Goal: Information Seeking & Learning: Check status

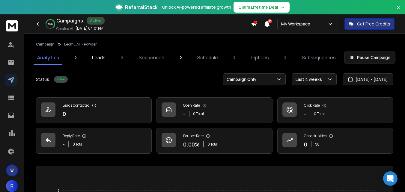
click at [102, 57] on p "Leads" at bounding box center [98, 57] width 13 height 7
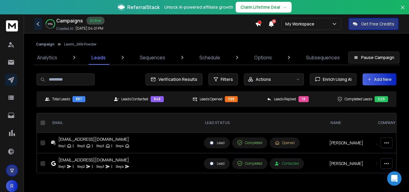
click at [36, 23] on icon at bounding box center [37, 23] width 5 height 5
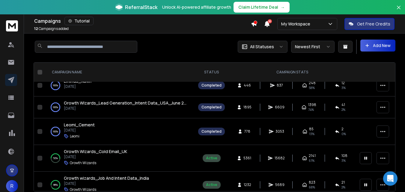
scroll to position [60, 0]
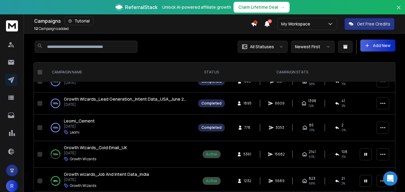
click at [108, 99] on span "Growth Wizards_Lead Generation_Intent Data_USA_June 2025" at bounding box center [127, 99] width 127 height 6
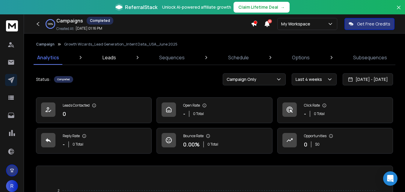
click at [109, 57] on p "Leads" at bounding box center [108, 57] width 13 height 7
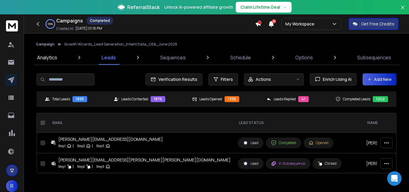
click at [45, 59] on p "Analytics" at bounding box center [47, 57] width 20 height 7
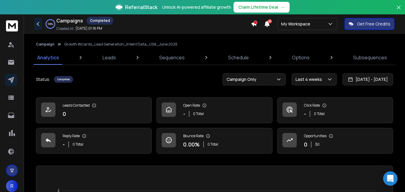
click at [38, 23] on icon at bounding box center [38, 24] width 2 height 4
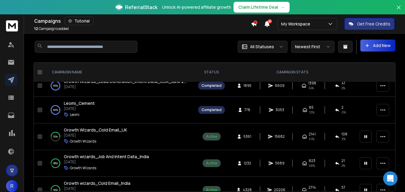
scroll to position [90, 0]
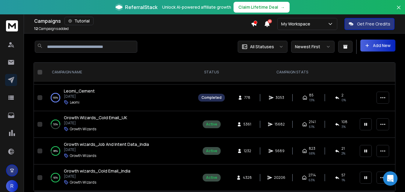
click at [109, 118] on span "Growth Wizards_Cold Email_UK" at bounding box center [95, 118] width 63 height 6
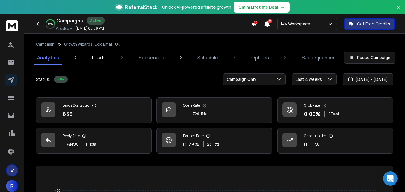
click at [101, 58] on p "Leads" at bounding box center [98, 57] width 13 height 7
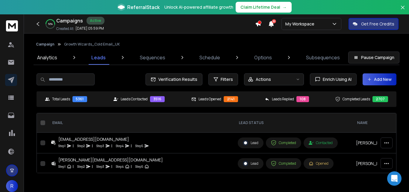
click at [54, 57] on p "Analytics" at bounding box center [47, 57] width 20 height 7
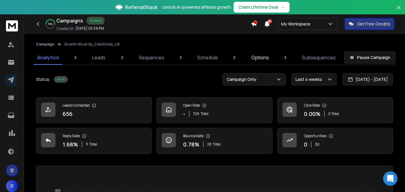
click at [260, 57] on p "Options" at bounding box center [260, 57] width 18 height 7
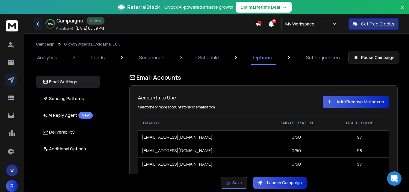
click at [37, 22] on icon at bounding box center [37, 23] width 5 height 5
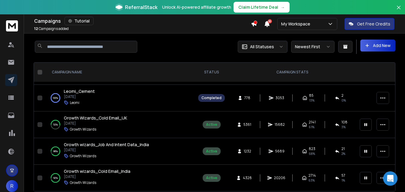
scroll to position [90, 0]
click at [110, 143] on span "Growth wizards_Job And Intent Data_India" at bounding box center [106, 144] width 85 height 6
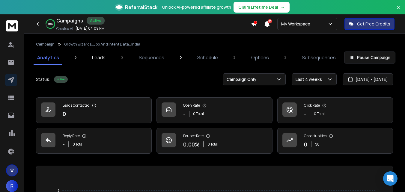
click at [97, 58] on p "Leads" at bounding box center [98, 57] width 13 height 7
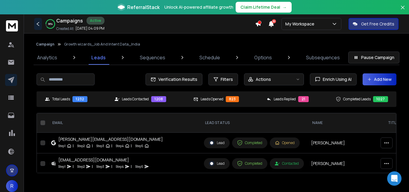
click at [37, 25] on icon at bounding box center [37, 23] width 5 height 5
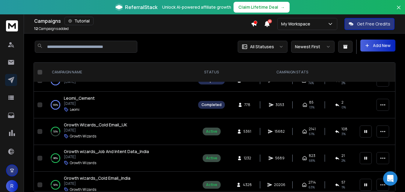
scroll to position [90, 0]
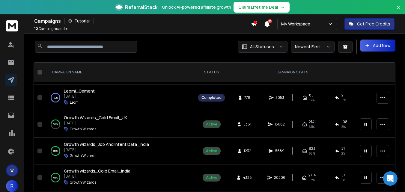
drag, startPoint x: 104, startPoint y: 171, endPoint x: 161, endPoint y: 158, distance: 58.4
click at [104, 170] on span "Growth wizards_Cold Email_India" at bounding box center [97, 171] width 66 height 6
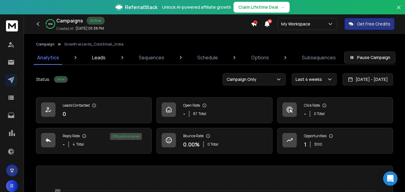
click at [101, 58] on p "Leads" at bounding box center [98, 57] width 13 height 7
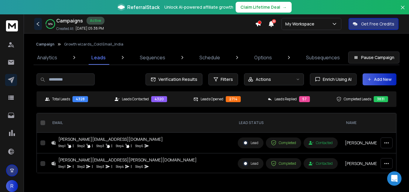
click at [36, 24] on icon at bounding box center [37, 23] width 5 height 5
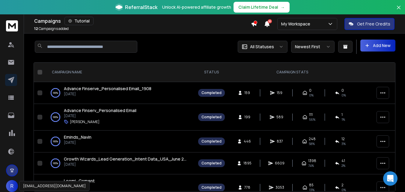
click at [12, 185] on span "R" at bounding box center [12, 186] width 12 height 12
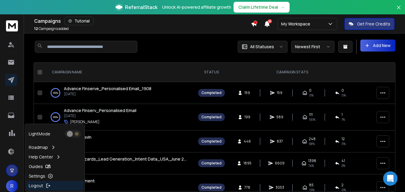
click at [38, 186] on p "Logout" at bounding box center [36, 186] width 14 height 6
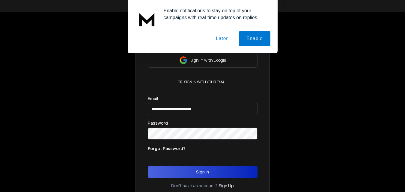
click at [220, 39] on button "Later" at bounding box center [221, 38] width 27 height 15
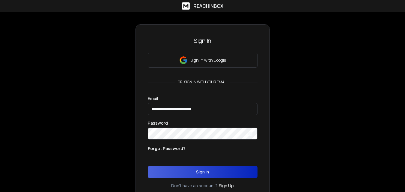
click at [158, 109] on input "**********" at bounding box center [203, 109] width 110 height 12
type input "**********"
click at [202, 172] on button "Sign In" at bounding box center [203, 172] width 110 height 12
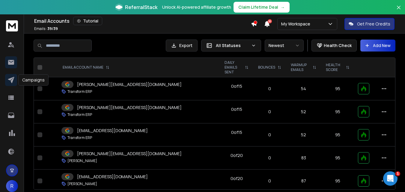
click at [12, 79] on icon at bounding box center [11, 80] width 6 height 6
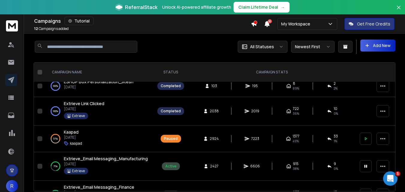
scroll to position [120, 0]
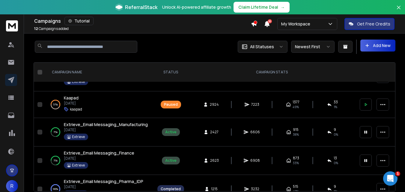
click at [100, 125] on span "Extrieve_Email Messaging_Manufacturing" at bounding box center [106, 125] width 84 height 6
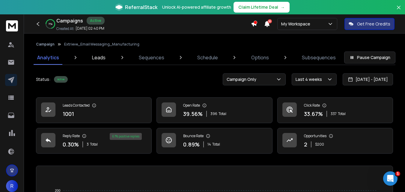
click at [99, 59] on p "Leads" at bounding box center [98, 57] width 13 height 7
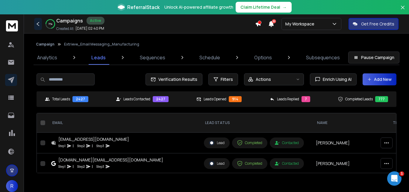
click at [37, 23] on icon at bounding box center [37, 23] width 5 height 5
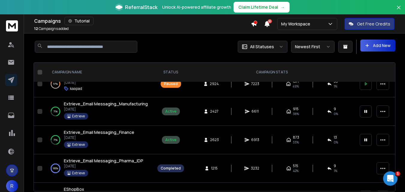
scroll to position [150, 0]
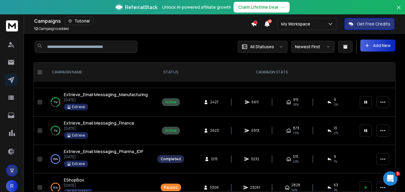
click at [96, 122] on span "Extrieve_Email Messaging_Finance" at bounding box center [99, 123] width 70 height 6
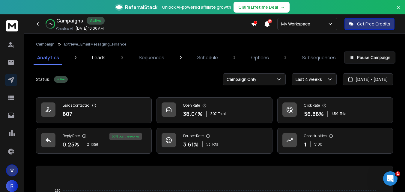
click at [97, 57] on p "Leads" at bounding box center [98, 57] width 13 height 7
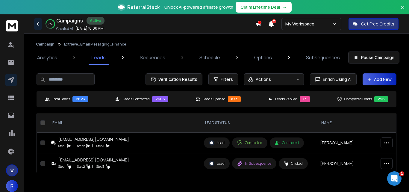
click at [38, 24] on icon at bounding box center [37, 23] width 5 height 5
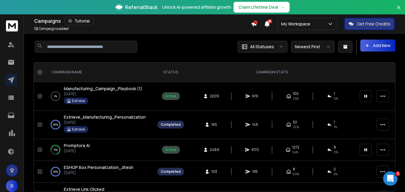
click at [99, 90] on span "Manufacturing_Campaign_Playbook (1)" at bounding box center [103, 89] width 78 height 6
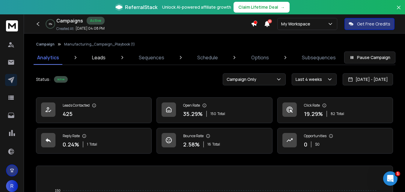
click at [100, 59] on p "Leads" at bounding box center [98, 57] width 13 height 7
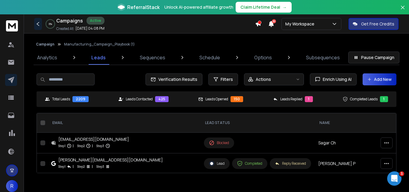
click at [37, 23] on icon at bounding box center [37, 23] width 5 height 5
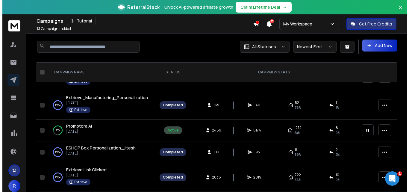
scroll to position [30, 0]
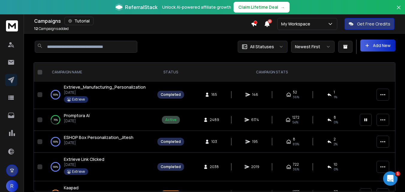
click at [73, 116] on span "Promptora AI" at bounding box center [77, 116] width 26 height 6
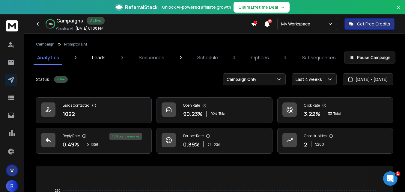
click at [97, 58] on p "Leads" at bounding box center [98, 57] width 13 height 7
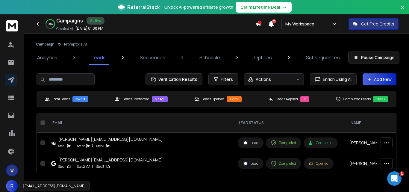
click at [10, 188] on span "R" at bounding box center [12, 186] width 12 height 12
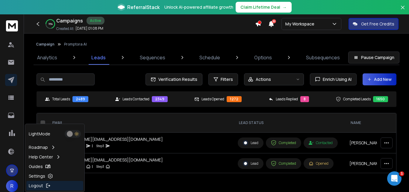
click at [36, 185] on p "Logout" at bounding box center [36, 186] width 14 height 6
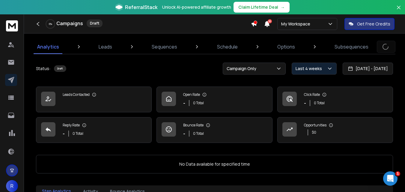
click at [326, 68] on icon "button" at bounding box center [329, 69] width 6 height 6
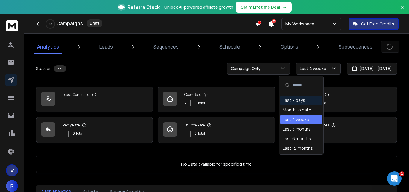
click at [291, 100] on div "Last 7 days" at bounding box center [294, 100] width 22 height 6
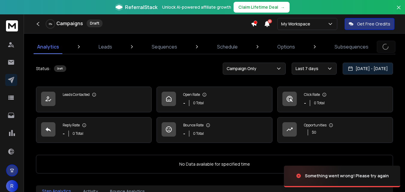
click at [359, 69] on button "06 Oct 2025 - 13 Oct 2025" at bounding box center [367, 69] width 50 height 12
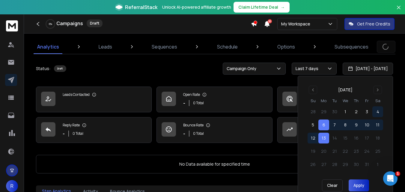
click at [377, 112] on button "4" at bounding box center [377, 111] width 11 height 11
click at [366, 126] on button "10" at bounding box center [366, 124] width 11 height 11
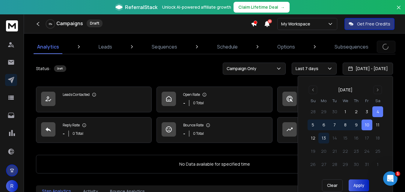
click at [357, 186] on button "Apply" at bounding box center [358, 185] width 20 height 12
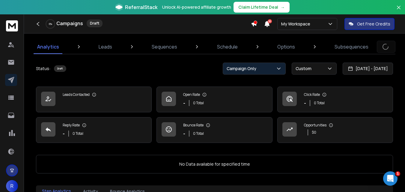
click at [276, 67] on icon at bounding box center [279, 69] width 6 height 6
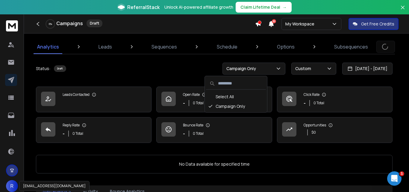
click at [10, 183] on span "R" at bounding box center [12, 186] width 12 height 12
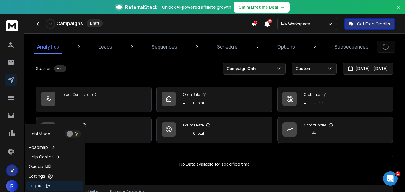
click at [36, 187] on p "Logout" at bounding box center [36, 186] width 14 height 6
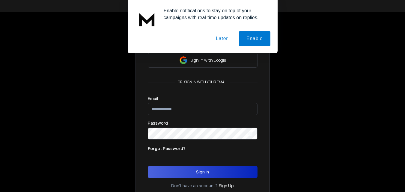
type input "**********"
click at [203, 173] on button "Sign In" at bounding box center [203, 172] width 110 height 12
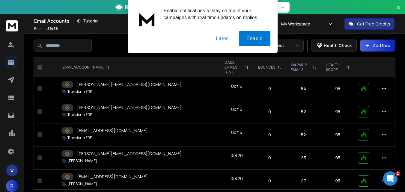
click at [224, 38] on button "Later" at bounding box center [221, 38] width 27 height 15
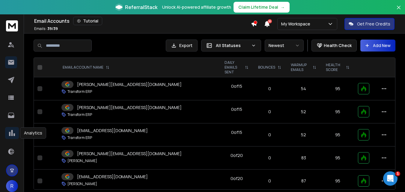
click at [10, 134] on icon at bounding box center [12, 133] width 6 height 6
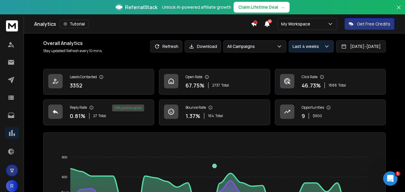
click at [323, 47] on icon "button" at bounding box center [326, 46] width 6 height 6
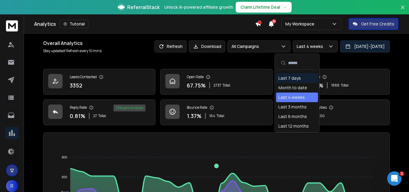
click at [358, 47] on button "[DATE] - [DATE]" at bounding box center [365, 46] width 50 height 12
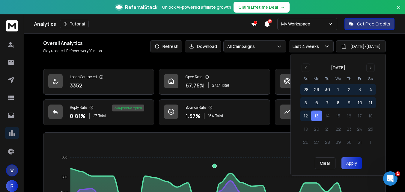
click at [370, 89] on button "4" at bounding box center [370, 89] width 11 height 11
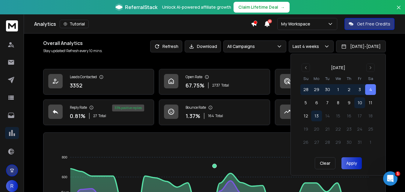
click at [358, 102] on button "10" at bounding box center [359, 102] width 11 height 11
click at [352, 162] on button "Apply" at bounding box center [351, 163] width 20 height 12
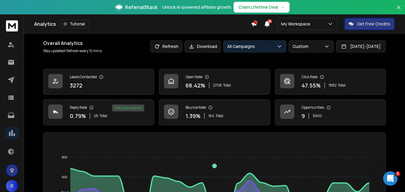
click at [276, 45] on icon at bounding box center [279, 46] width 6 height 6
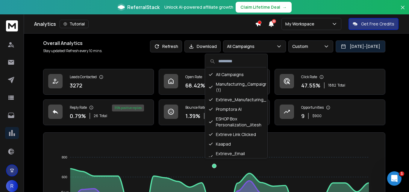
click at [359, 44] on button "15 Sep 2025 - 10 Oct 2025" at bounding box center [361, 46] width 50 height 12
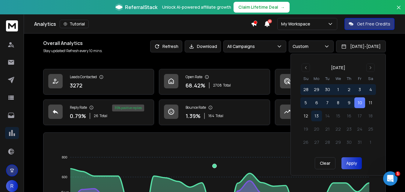
click at [370, 89] on button "4" at bounding box center [370, 89] width 11 height 11
click at [360, 103] on button "10" at bounding box center [359, 102] width 11 height 11
click at [370, 90] on button "4" at bounding box center [370, 89] width 11 height 11
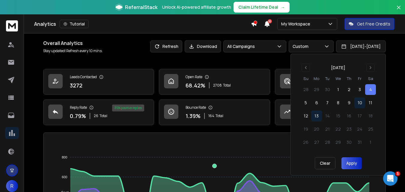
click at [358, 102] on button "10" at bounding box center [359, 102] width 11 height 11
click at [351, 162] on button "Apply" at bounding box center [351, 163] width 20 height 12
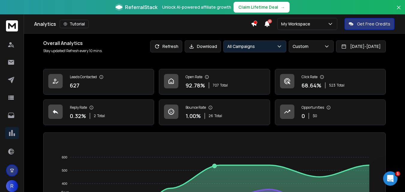
click at [276, 44] on icon at bounding box center [279, 46] width 6 height 6
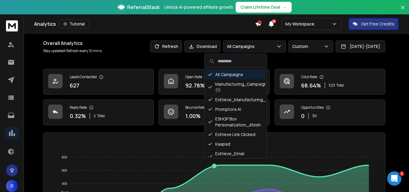
click at [210, 74] on icon at bounding box center [210, 74] width 5 height 5
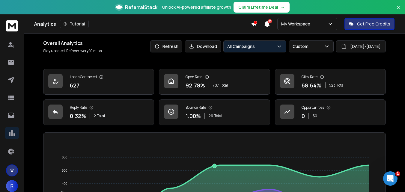
click at [278, 46] on icon at bounding box center [279, 46] width 3 height 1
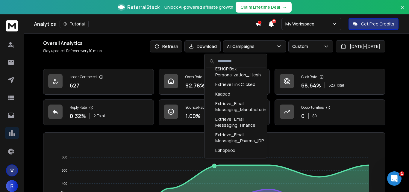
scroll to position [60, 0]
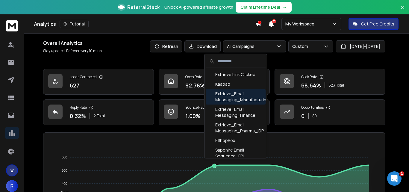
click at [238, 98] on div "Extrieve_Email Messaging_Manufacturing" at bounding box center [236, 97] width 60 height 16
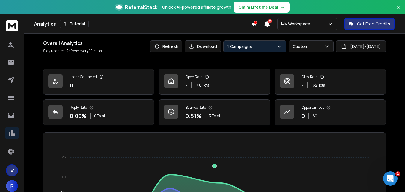
click at [276, 45] on icon at bounding box center [279, 46] width 6 height 6
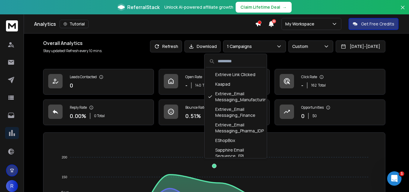
click at [393, 94] on div "Overall Analytics Stay updated! Refresh every 10 mins. Refresh Download 1 Campa…" at bounding box center [214, 193] width 381 height 319
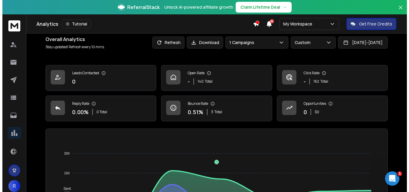
scroll to position [0, 0]
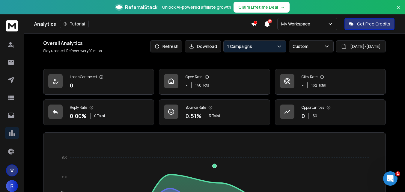
click at [278, 47] on icon at bounding box center [279, 46] width 3 height 1
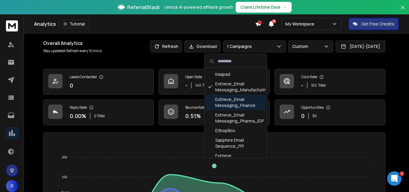
scroll to position [60, 0]
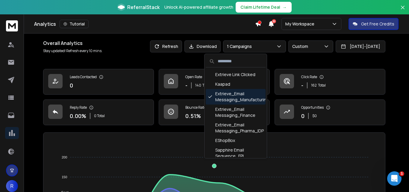
click at [210, 96] on icon at bounding box center [210, 96] width 5 height 5
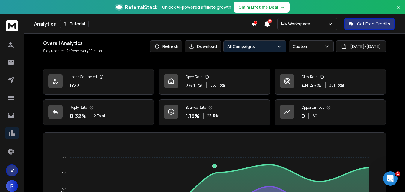
click at [276, 45] on icon at bounding box center [279, 46] width 6 height 6
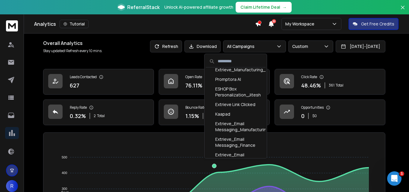
scroll to position [90, 0]
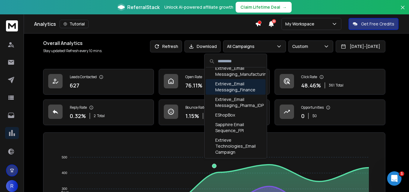
click at [235, 81] on div "Extrieve_Email Messaging_Finance" at bounding box center [236, 87] width 60 height 16
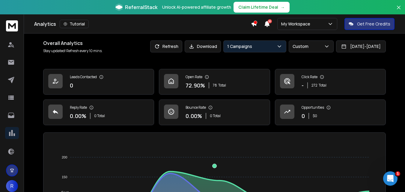
click at [276, 46] on icon at bounding box center [279, 46] width 6 height 6
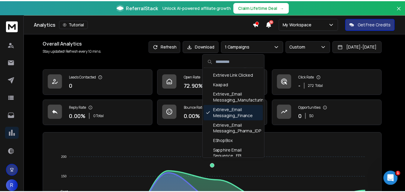
scroll to position [60, 0]
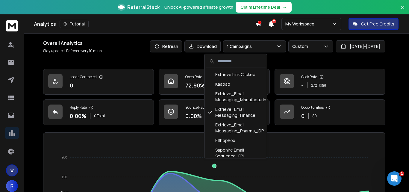
click at [391, 125] on div "Overall Analytics Stay updated! Refresh every 10 mins. Refresh Download 1 Campa…" at bounding box center [214, 193] width 381 height 319
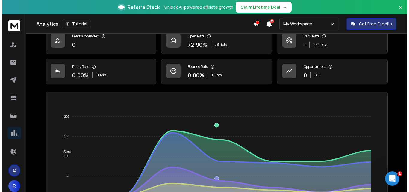
scroll to position [0, 0]
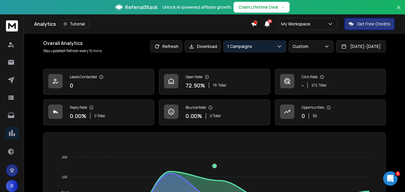
click at [276, 46] on icon at bounding box center [279, 46] width 6 height 6
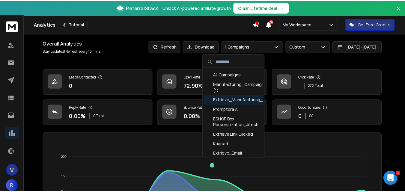
scroll to position [60, 0]
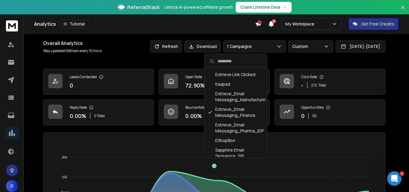
click at [399, 109] on div "Overall Analytics Stay updated! Refresh every 10 mins. Refresh Download 1 Campa…" at bounding box center [214, 193] width 381 height 319
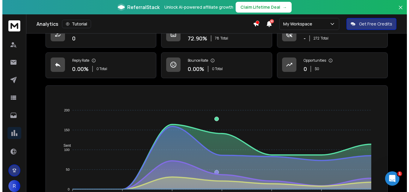
scroll to position [0, 0]
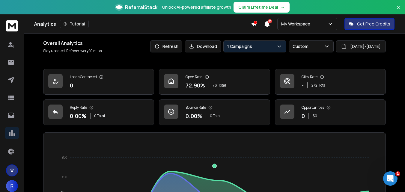
click at [276, 46] on icon at bounding box center [279, 46] width 6 height 6
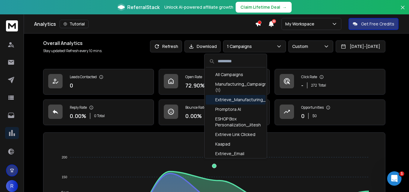
scroll to position [60, 0]
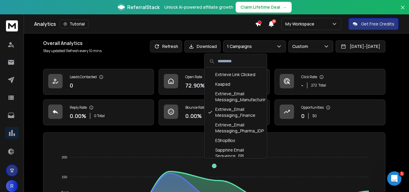
click at [396, 70] on div "Overall Analytics Stay updated! Refresh every 10 mins. Refresh Download 1 Campa…" at bounding box center [214, 193] width 381 height 319
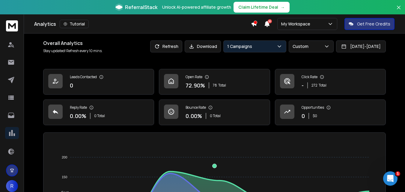
click at [276, 45] on icon at bounding box center [279, 46] width 6 height 6
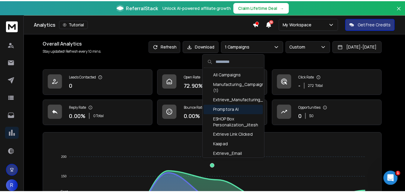
scroll to position [90, 0]
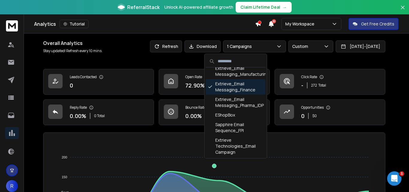
click at [208, 84] on icon at bounding box center [210, 86] width 5 height 5
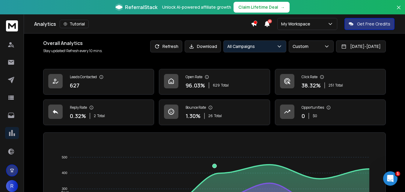
click at [276, 44] on icon at bounding box center [279, 46] width 6 height 6
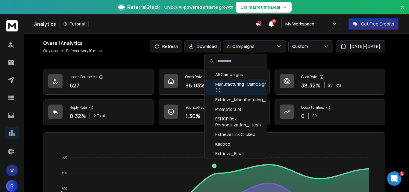
click at [227, 84] on div "Manufacturing_Campaign_Playbook (1)" at bounding box center [236, 87] width 60 height 16
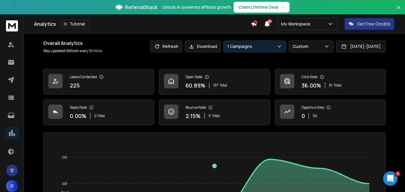
click at [276, 45] on icon at bounding box center [279, 46] width 6 height 6
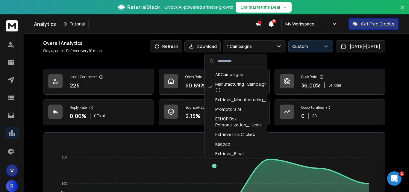
click at [323, 46] on icon "button" at bounding box center [326, 46] width 6 height 6
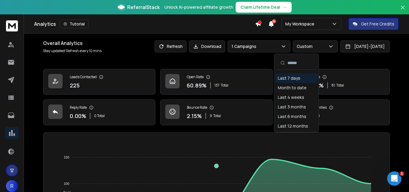
click at [398, 70] on div "Overall Analytics Stay updated! Refresh every 10 mins. Refresh Download 1 Campa…" at bounding box center [216, 193] width 385 height 319
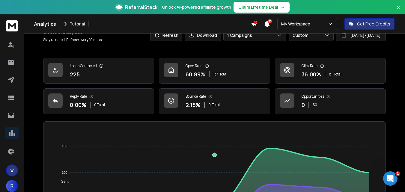
scroll to position [0, 0]
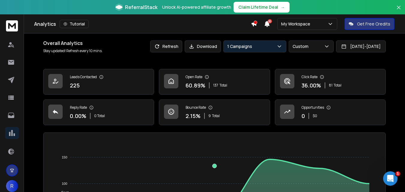
click at [276, 46] on icon at bounding box center [279, 46] width 6 height 6
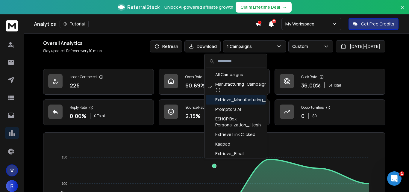
click at [242, 101] on div "Extrieve_Manufacturing_Personalization" at bounding box center [236, 100] width 60 height 10
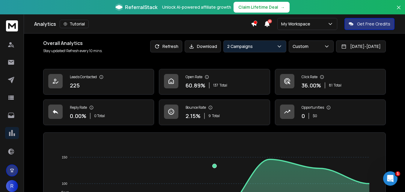
click at [278, 46] on icon at bounding box center [279, 46] width 3 height 1
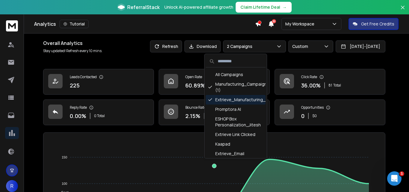
click at [224, 100] on div "Extrieve_Manufacturing_Personalization" at bounding box center [236, 100] width 60 height 10
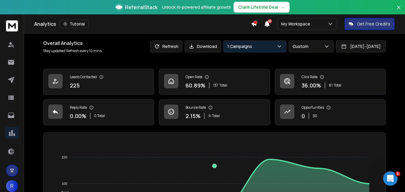
click at [276, 44] on icon at bounding box center [279, 46] width 6 height 6
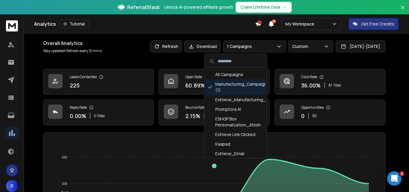
click at [217, 85] on div "Manufacturing_Campaign_Playbook (1)" at bounding box center [236, 87] width 60 height 16
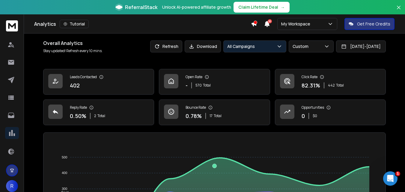
click at [265, 45] on button "All Campaigns" at bounding box center [254, 46] width 63 height 12
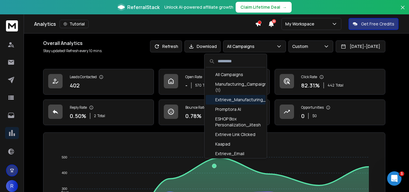
click at [232, 101] on div "Extrieve_Manufacturing_Personalization" at bounding box center [236, 100] width 60 height 10
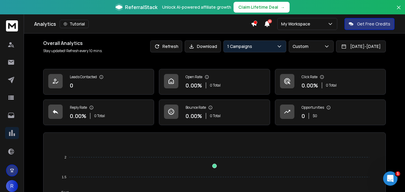
click at [278, 46] on icon at bounding box center [279, 46] width 3 height 1
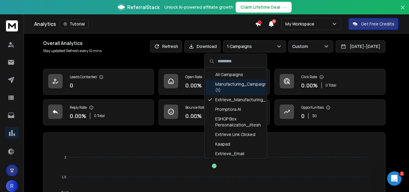
click at [229, 84] on div "Manufacturing_Campaign_Playbook (1)" at bounding box center [236, 87] width 60 height 16
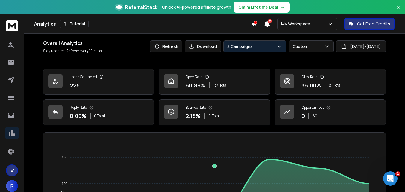
click at [278, 46] on icon at bounding box center [279, 46] width 3 height 1
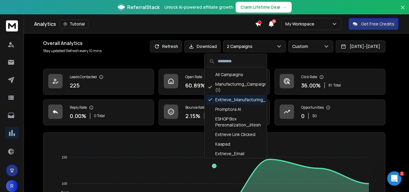
click at [211, 99] on icon at bounding box center [210, 99] width 5 height 5
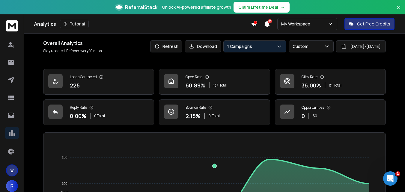
click at [276, 46] on icon at bounding box center [279, 46] width 6 height 6
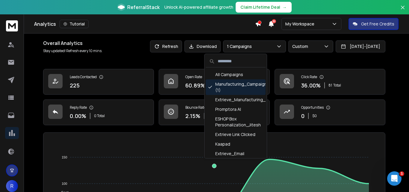
click at [210, 86] on icon at bounding box center [210, 87] width 5 height 5
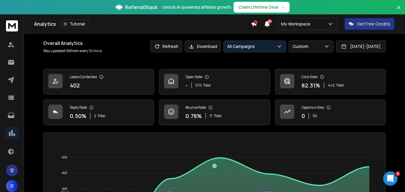
click at [276, 46] on icon at bounding box center [279, 46] width 6 height 6
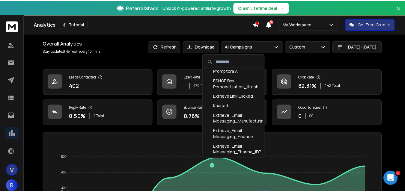
scroll to position [30, 0]
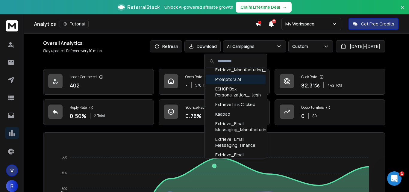
click at [229, 80] on div "Promptora AI" at bounding box center [236, 80] width 60 height 10
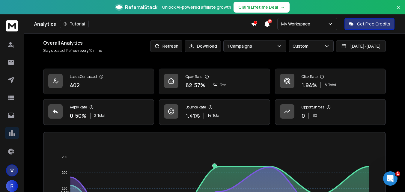
scroll to position [0, 0]
click at [12, 184] on span "R" at bounding box center [12, 186] width 12 height 12
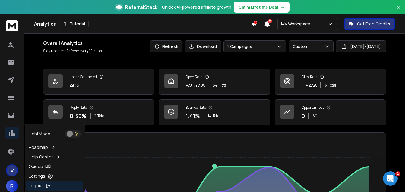
click at [37, 186] on p "Logout" at bounding box center [36, 186] width 14 height 6
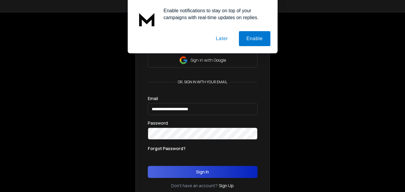
click at [168, 108] on input "**********" at bounding box center [203, 109] width 110 height 12
type input "**********"
click at [199, 172] on button "Sign In" at bounding box center [203, 172] width 110 height 12
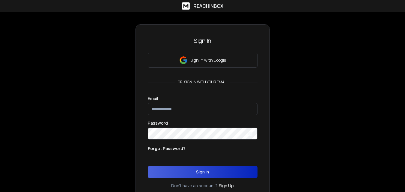
type input "**********"
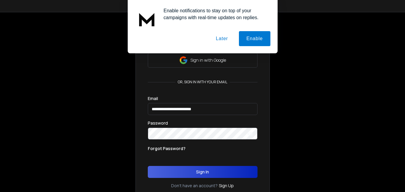
click at [198, 173] on button "Sign In" at bounding box center [203, 172] width 110 height 12
type input "**********"
click at [200, 171] on button "Sign In" at bounding box center [203, 172] width 110 height 12
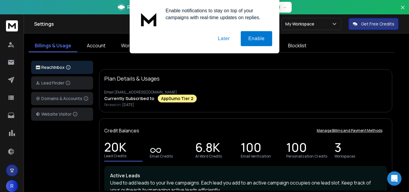
click at [222, 39] on button "Later" at bounding box center [223, 38] width 27 height 15
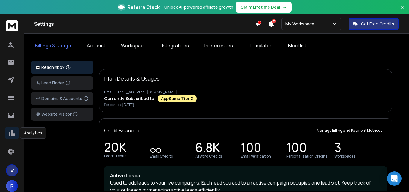
click at [10, 133] on icon at bounding box center [12, 133] width 6 height 6
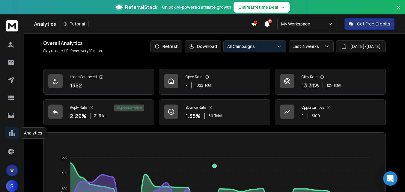
click at [276, 46] on icon at bounding box center [279, 46] width 6 height 6
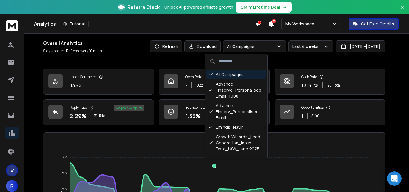
click at [208, 73] on div "All Campaigns" at bounding box center [236, 75] width 60 height 10
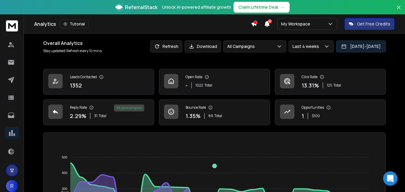
click at [342, 48] on button "[DATE] - [DATE]" at bounding box center [361, 46] width 50 height 12
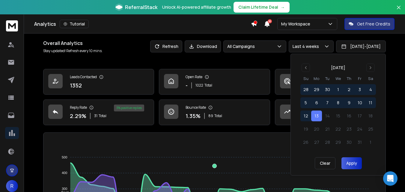
click at [370, 88] on button "4" at bounding box center [370, 89] width 11 height 11
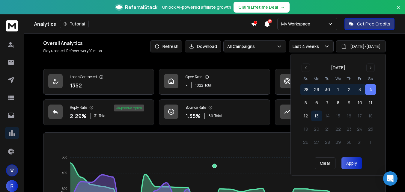
click at [370, 88] on button "4" at bounding box center [370, 89] width 11 height 11
click at [361, 102] on button "10" at bounding box center [359, 102] width 11 height 11
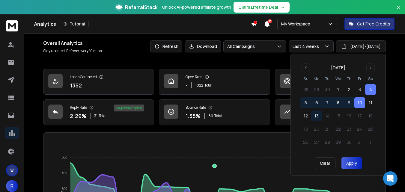
click at [353, 164] on button "Apply" at bounding box center [351, 163] width 20 height 12
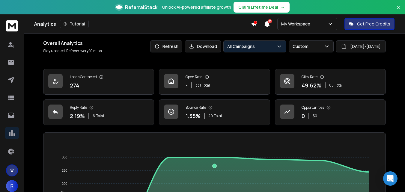
click at [276, 46] on icon at bounding box center [279, 46] width 6 height 6
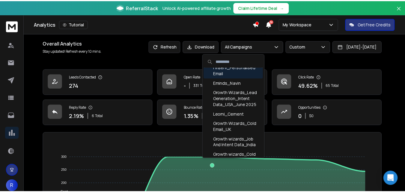
scroll to position [60, 0]
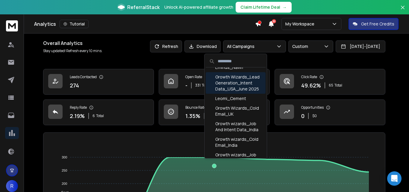
click at [226, 84] on div "Growth Wizards_Lead Generation_Intent Data_USA_June 2025" at bounding box center [236, 83] width 60 height 22
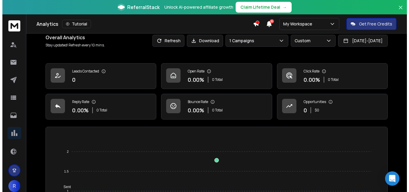
scroll to position [0, 0]
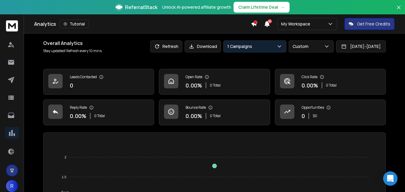
click at [276, 45] on icon at bounding box center [279, 46] width 6 height 6
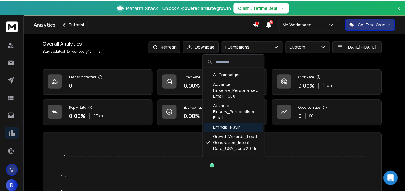
scroll to position [30, 0]
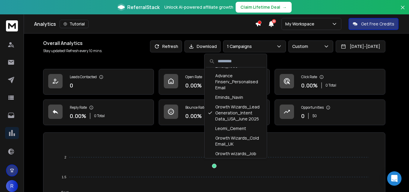
click at [395, 122] on div "Overall Analytics Stay updated! Refresh every 10 mins. Refresh Download 1 Campa…" at bounding box center [214, 181] width 381 height 295
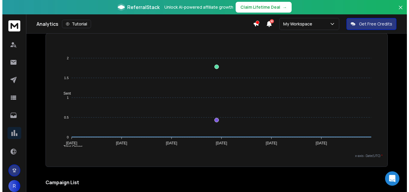
scroll to position [0, 0]
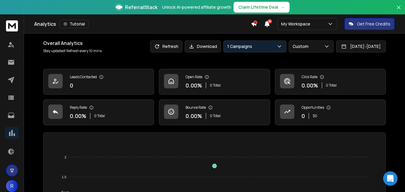
click at [276, 44] on icon at bounding box center [279, 46] width 6 height 6
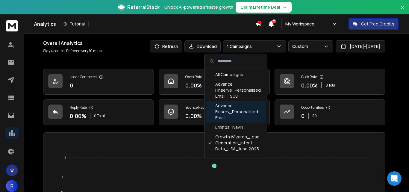
scroll to position [30, 0]
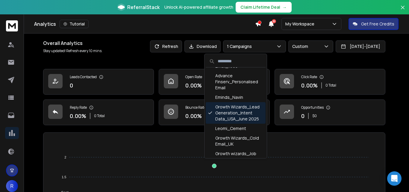
click at [209, 112] on icon at bounding box center [210, 113] width 5 height 5
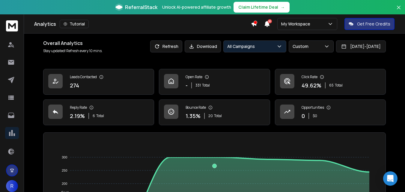
click at [276, 45] on icon at bounding box center [279, 46] width 6 height 6
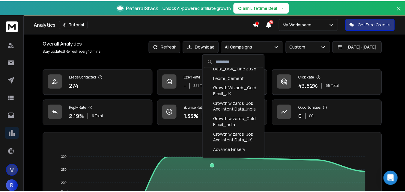
scroll to position [90, 0]
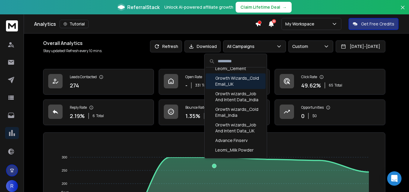
click at [227, 81] on div "Growth Wizards_Cold Email_UK" at bounding box center [236, 81] width 60 height 16
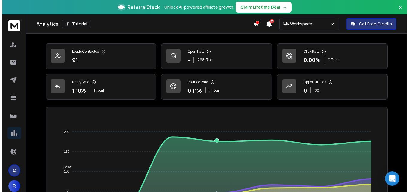
scroll to position [0, 0]
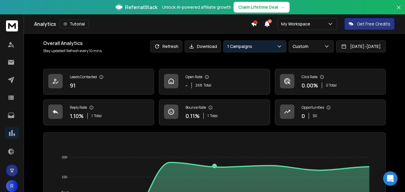
click at [276, 46] on icon at bounding box center [279, 46] width 6 height 6
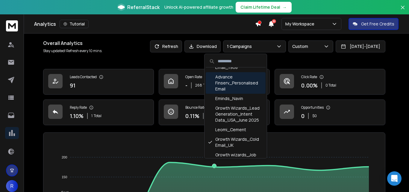
scroll to position [60, 0]
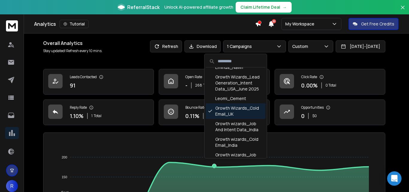
click at [210, 110] on icon at bounding box center [210, 111] width 5 height 5
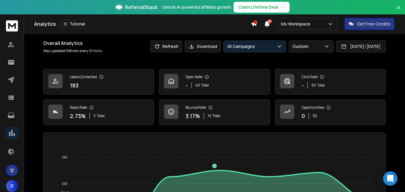
click at [276, 45] on icon at bounding box center [279, 46] width 6 height 6
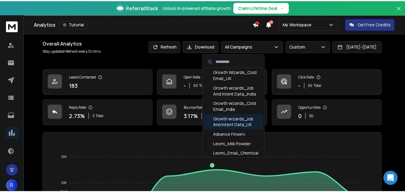
scroll to position [97, 0]
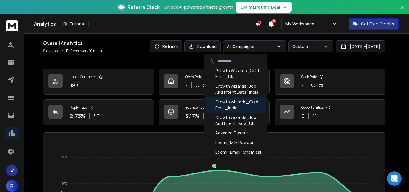
click at [230, 105] on div "Growth wizards_Cold Email_India" at bounding box center [236, 105] width 60 height 16
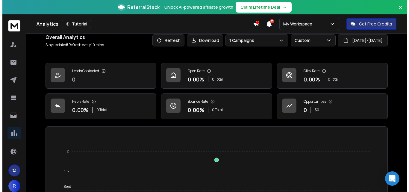
scroll to position [0, 0]
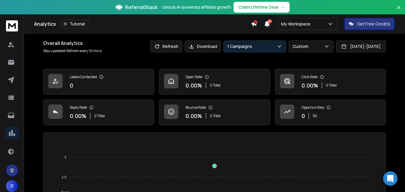
click at [276, 45] on icon at bounding box center [279, 46] width 6 height 6
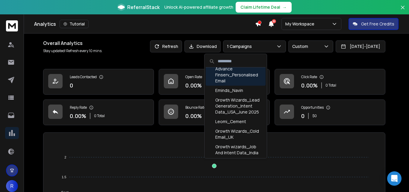
scroll to position [90, 0]
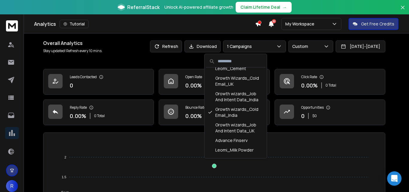
click at [396, 115] on div "Overall Analytics Stay updated! Refresh every 10 mins. Refresh Download 1 Campa…" at bounding box center [214, 181] width 381 height 295
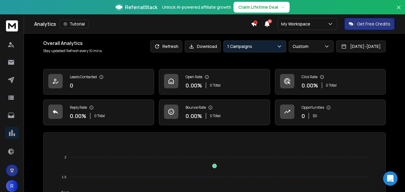
click at [278, 46] on icon at bounding box center [279, 46] width 3 height 1
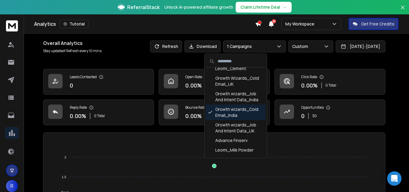
click at [210, 111] on icon at bounding box center [210, 112] width 5 height 5
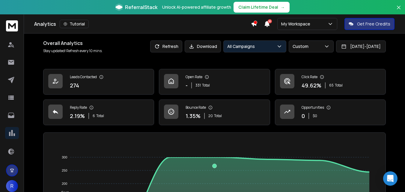
click at [278, 46] on icon at bounding box center [279, 46] width 3 height 1
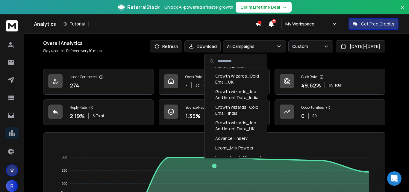
scroll to position [97, 0]
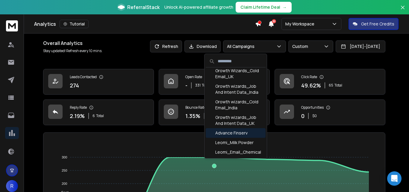
drag, startPoint x: 232, startPoint y: 133, endPoint x: 235, endPoint y: 132, distance: 3.9
click at [232, 132] on div "Advance Finserv" at bounding box center [236, 133] width 60 height 10
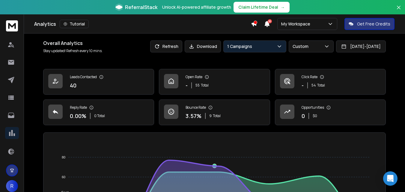
click at [276, 46] on icon at bounding box center [279, 46] width 6 height 6
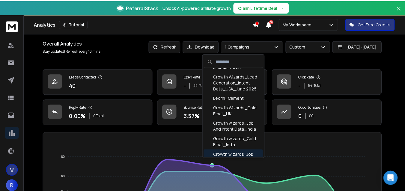
scroll to position [90, 0]
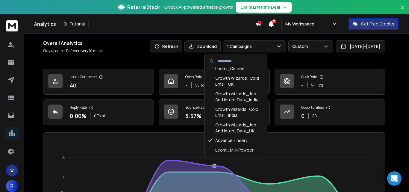
click at [390, 126] on div "Overall Analytics Stay updated! Refresh every 10 mins. Refresh Download 1 Campa…" at bounding box center [214, 193] width 381 height 319
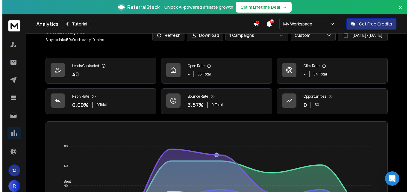
scroll to position [0, 0]
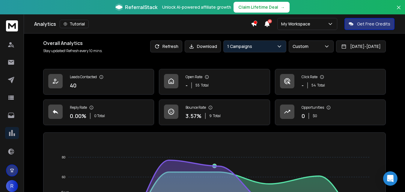
click at [278, 46] on icon at bounding box center [279, 46] width 3 height 1
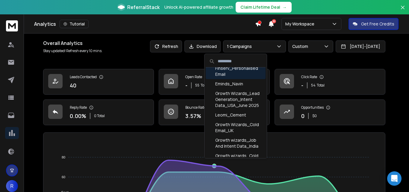
scroll to position [97, 0]
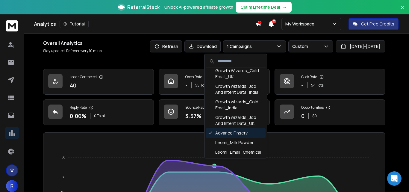
click at [209, 134] on icon at bounding box center [210, 133] width 5 height 5
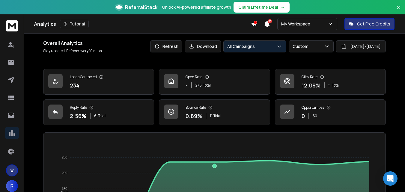
click at [276, 46] on icon at bounding box center [279, 46] width 6 height 6
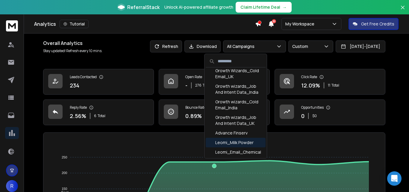
click at [212, 143] on span at bounding box center [210, 142] width 4 height 4
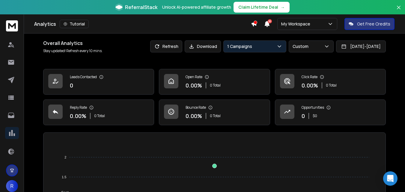
click at [276, 44] on icon at bounding box center [279, 46] width 6 height 6
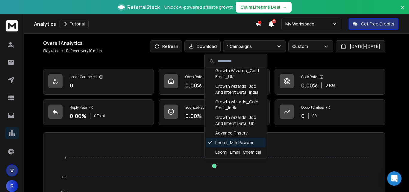
click at [210, 143] on icon at bounding box center [210, 142] width 5 height 5
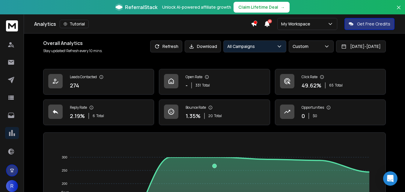
click at [278, 47] on icon at bounding box center [279, 46] width 3 height 1
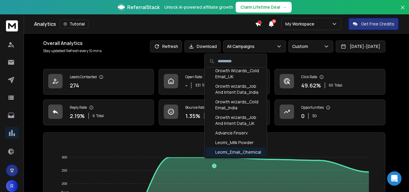
click at [212, 152] on span at bounding box center [210, 152] width 4 height 4
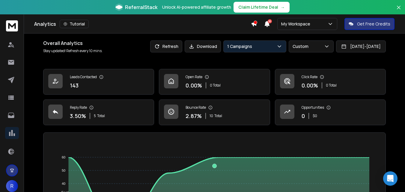
click at [276, 45] on icon at bounding box center [279, 46] width 6 height 6
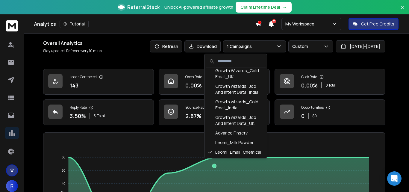
click at [396, 94] on div "Overall Analytics Stay updated! Refresh every 10 mins. Refresh Download 1 Campa…" at bounding box center [214, 193] width 381 height 319
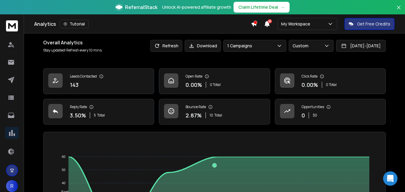
scroll to position [0, 0]
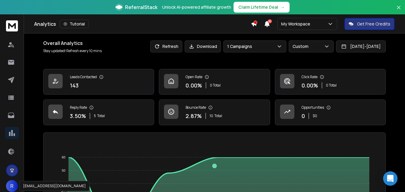
click at [12, 186] on span "R" at bounding box center [12, 186] width 12 height 12
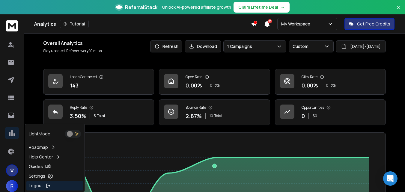
click at [31, 186] on p "Logout" at bounding box center [36, 186] width 14 height 6
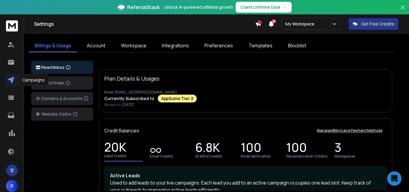
click at [10, 80] on icon at bounding box center [11, 80] width 6 height 6
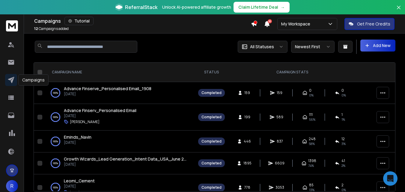
scroll to position [30, 0]
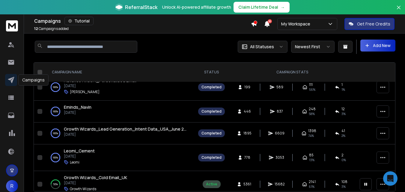
click at [104, 129] on span "Growth Wizards_Lead Generation_Intent Data_USA_June 2025" at bounding box center [127, 129] width 127 height 6
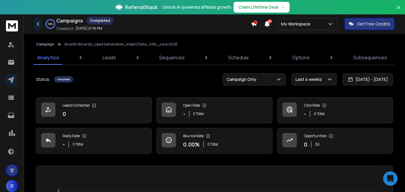
click at [36, 22] on icon at bounding box center [37, 23] width 5 height 5
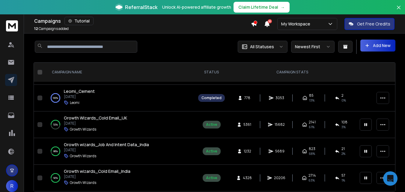
scroll to position [90, 0]
click at [101, 118] on span "Growth Wizards_Cold Email_UK" at bounding box center [95, 118] width 63 height 6
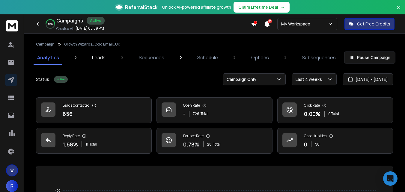
click at [98, 57] on p "Leads" at bounding box center [98, 57] width 13 height 7
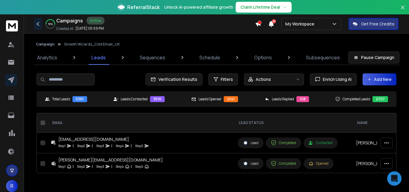
click at [38, 24] on icon at bounding box center [37, 23] width 5 height 5
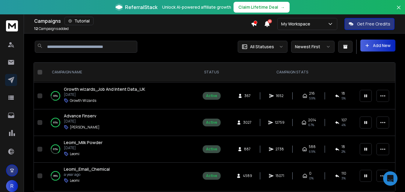
scroll to position [201, 0]
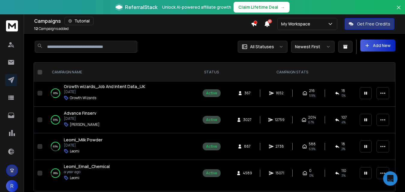
click at [83, 113] on span "Advance Finserv" at bounding box center [80, 113] width 32 height 6
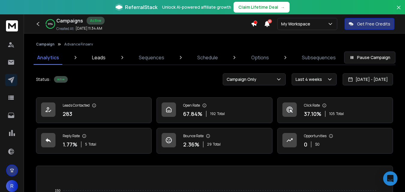
click at [97, 57] on p "Leads" at bounding box center [98, 57] width 13 height 7
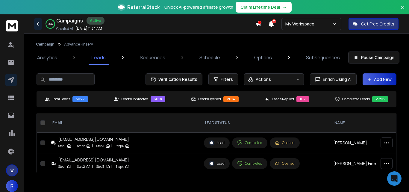
click at [36, 23] on icon at bounding box center [37, 23] width 5 height 5
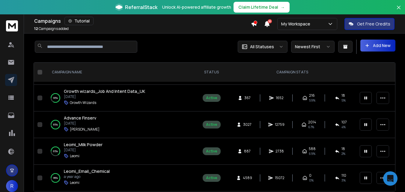
scroll to position [201, 0]
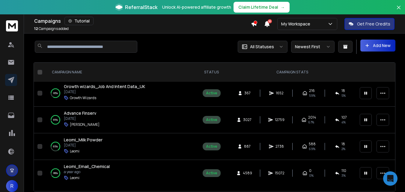
click at [98, 139] on span "Leomi_Milk Powder" at bounding box center [83, 140] width 39 height 6
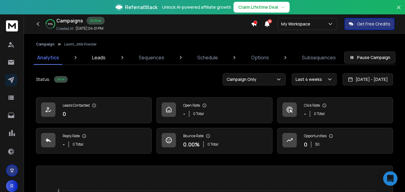
click at [99, 56] on p "Leads" at bounding box center [98, 57] width 13 height 7
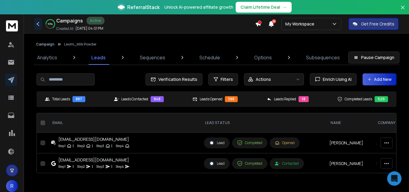
click at [39, 23] on icon at bounding box center [37, 23] width 5 height 5
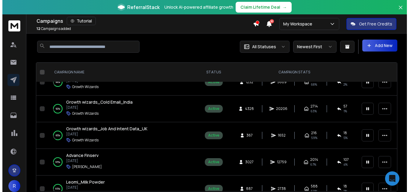
scroll to position [201, 0]
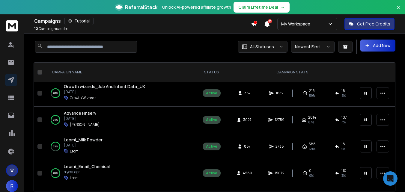
click at [95, 167] on span "Leomi_Email_Chemical" at bounding box center [87, 167] width 46 height 6
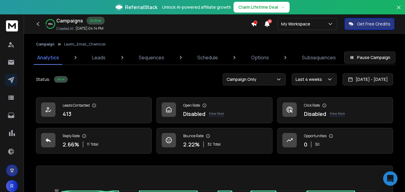
drag, startPoint x: 100, startPoint y: 57, endPoint x: 105, endPoint y: 67, distance: 11.8
click at [100, 57] on p "Leads" at bounding box center [98, 57] width 13 height 7
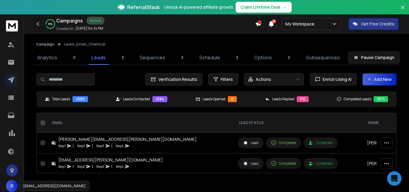
click at [10, 187] on span "R" at bounding box center [12, 186] width 12 height 12
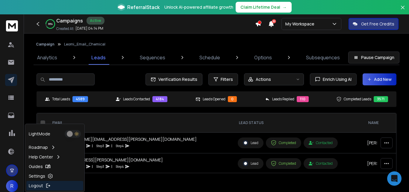
click at [30, 186] on p "Logout" at bounding box center [36, 186] width 14 height 6
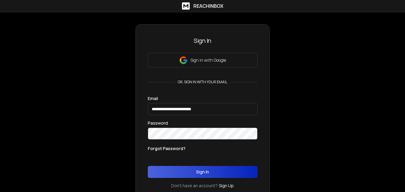
click at [169, 110] on input "**********" at bounding box center [203, 109] width 110 height 12
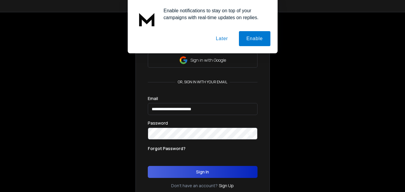
type input "**********"
click at [204, 171] on button "Sign In" at bounding box center [203, 172] width 110 height 12
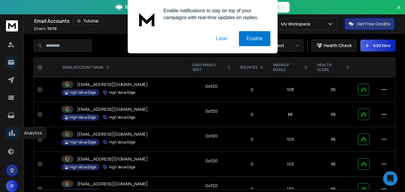
click at [14, 130] on icon at bounding box center [11, 132] width 9 height 9
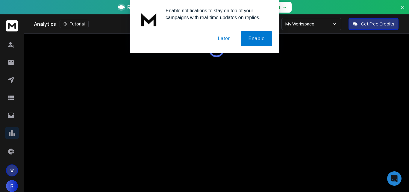
click at [222, 38] on div "Enable notifications to stay on top of your campaigns with real-time updates on…" at bounding box center [204, 26] width 409 height 53
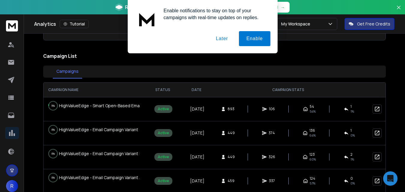
scroll to position [281, 0]
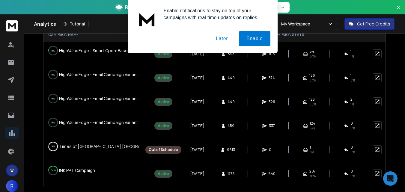
click at [221, 39] on div "Enable notifications to stay on top of your campaigns with real-time updates on…" at bounding box center [202, 26] width 405 height 53
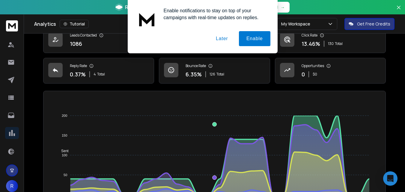
scroll to position [41, 0]
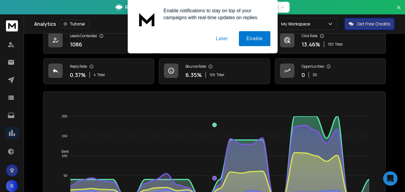
click at [223, 39] on div "Enable notifications to stay on top of your campaigns with real-time updates on…" at bounding box center [202, 26] width 405 height 53
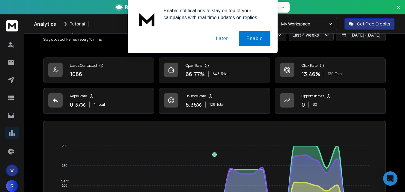
scroll to position [0, 0]
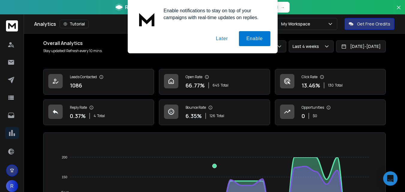
click at [338, 45] on div "Enable notifications to stay on top of your campaigns with real-time updates on…" at bounding box center [202, 26] width 405 height 53
click at [345, 45] on div "Enable notifications to stay on top of your campaigns with real-time updates on…" at bounding box center [202, 26] width 405 height 53
click at [222, 40] on div "Enable notifications to stay on top of your campaigns with real-time updates on…" at bounding box center [202, 26] width 405 height 53
click at [218, 41] on div "Enable notifications to stay on top of your campaigns with real-time updates on…" at bounding box center [202, 26] width 405 height 53
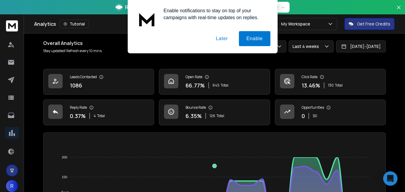
click at [338, 48] on div "Enable notifications to stay on top of your campaigns with real-time updates on…" at bounding box center [202, 26] width 405 height 53
click at [219, 39] on div "Enable notifications to stay on top of your campaigns with real-time updates on…" at bounding box center [202, 26] width 405 height 53
click at [220, 38] on div "Enable notifications to stay on top of your campaigns with real-time updates on…" at bounding box center [202, 26] width 405 height 53
click at [222, 39] on div "Enable notifications to stay on top of your campaigns with real-time updates on…" at bounding box center [202, 26] width 405 height 53
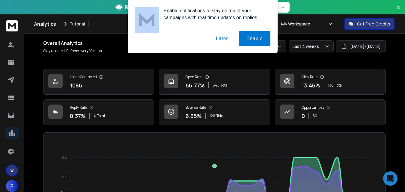
click at [222, 39] on div "Enable notifications to stay on top of your campaigns with real-time updates on…" at bounding box center [202, 26] width 405 height 53
click at [251, 42] on div "Enable notifications to stay on top of your campaigns with real-time updates on…" at bounding box center [202, 26] width 405 height 53
click at [222, 40] on div "Enable notifications to stay on top of your campaigns with real-time updates on…" at bounding box center [202, 26] width 405 height 53
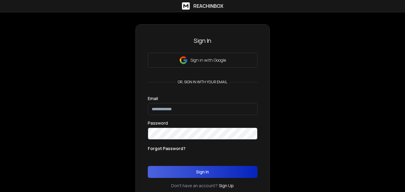
type input "**********"
click at [173, 107] on input "**********" at bounding box center [203, 109] width 110 height 12
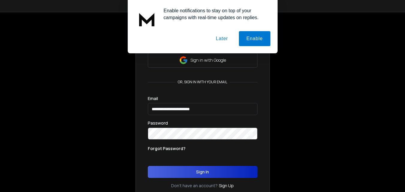
click at [65, 142] on div "**********" at bounding box center [202, 120] width 405 height 192
click at [207, 173] on button "Sign In" at bounding box center [203, 172] width 110 height 12
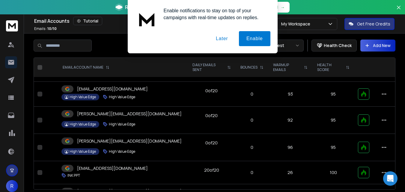
scroll to position [137, 0]
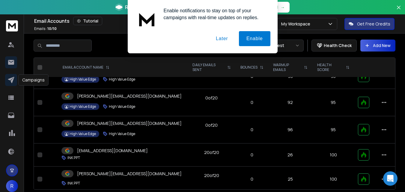
click at [12, 80] on icon at bounding box center [11, 80] width 6 height 6
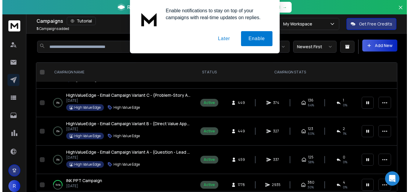
scroll to position [29, 0]
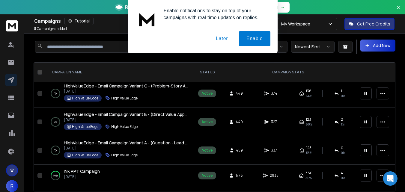
click at [79, 172] on span "INK PPT Campaign" at bounding box center [82, 171] width 36 height 6
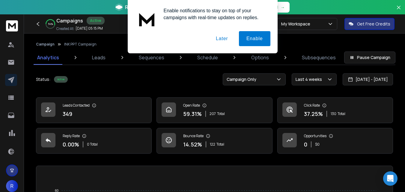
click at [222, 40] on button "Later" at bounding box center [221, 38] width 27 height 15
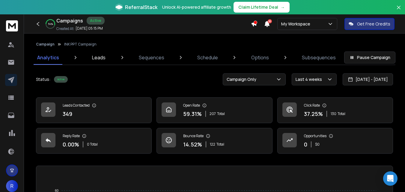
click at [98, 57] on p "Leads" at bounding box center [98, 57] width 13 height 7
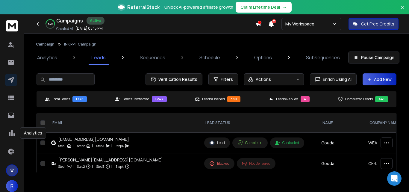
drag, startPoint x: 10, startPoint y: 133, endPoint x: 33, endPoint y: 135, distance: 22.3
click at [10, 133] on icon at bounding box center [11, 132] width 9 height 9
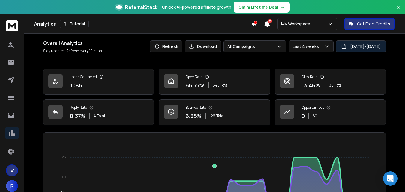
click at [355, 46] on button "[DATE] - [DATE]" at bounding box center [361, 46] width 50 height 12
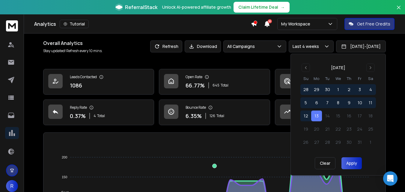
click at [371, 90] on button "4" at bounding box center [370, 89] width 11 height 11
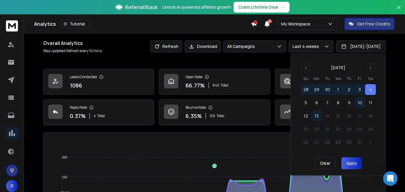
click at [359, 102] on button "10" at bounding box center [359, 102] width 11 height 11
click at [369, 90] on button "4" at bounding box center [370, 89] width 11 height 11
click at [360, 102] on button "10" at bounding box center [359, 102] width 11 height 11
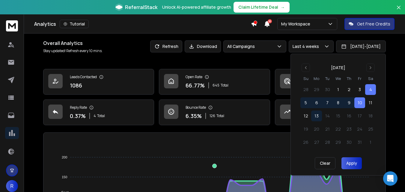
click at [351, 164] on button "Apply" at bounding box center [351, 163] width 20 height 12
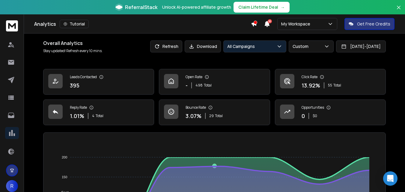
click at [276, 45] on icon at bounding box center [279, 46] width 6 height 6
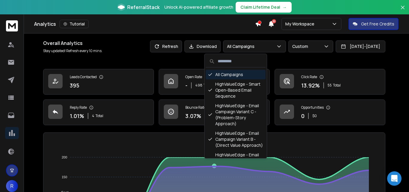
click at [210, 75] on icon at bounding box center [210, 74] width 5 height 5
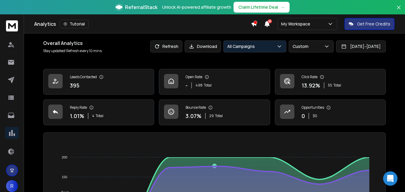
click at [276, 46] on icon at bounding box center [279, 46] width 6 height 6
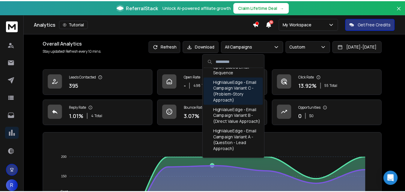
scroll to position [36, 0]
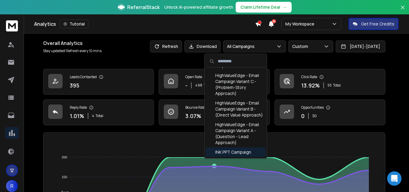
click at [227, 152] on div "INK PPT Campaign" at bounding box center [236, 152] width 60 height 10
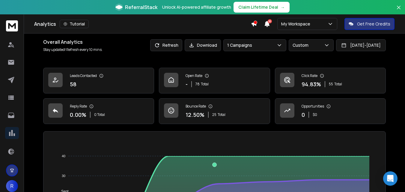
scroll to position [0, 0]
